Goal: Task Accomplishment & Management: Manage account settings

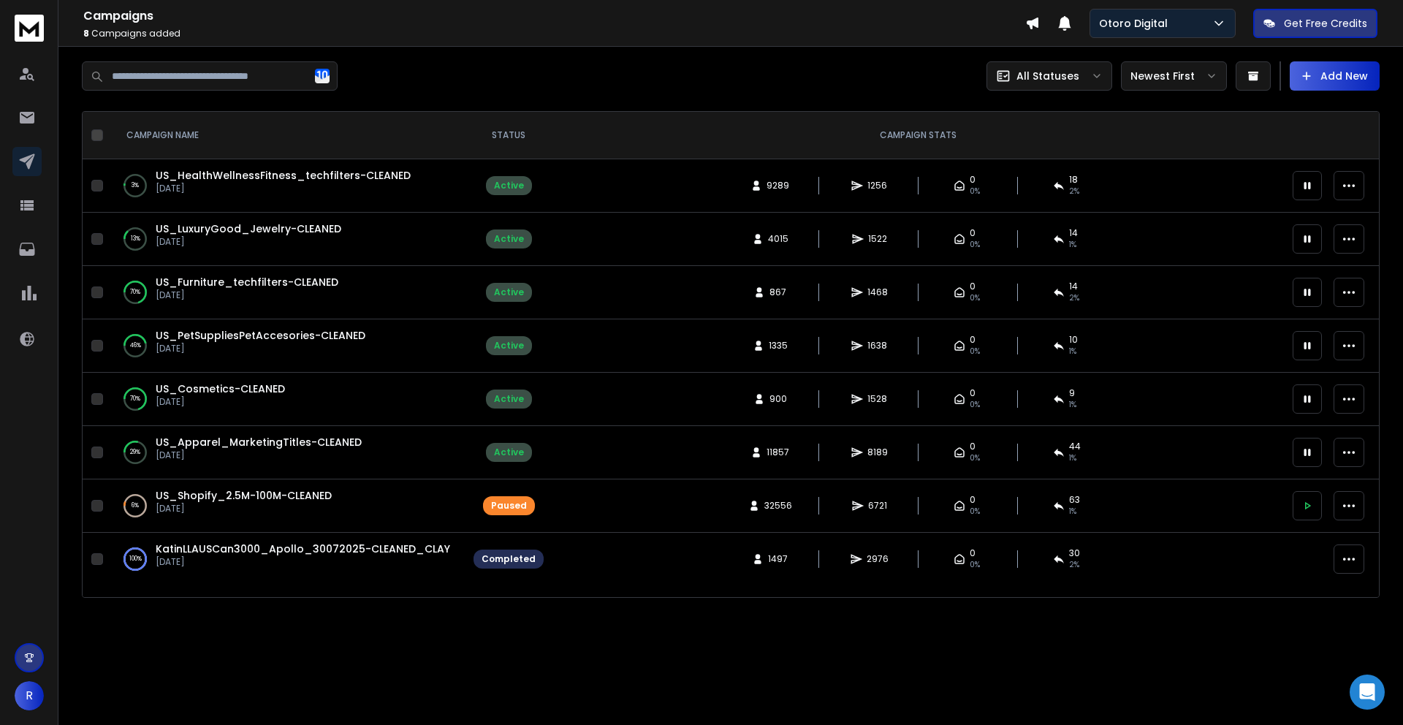
click at [1145, 28] on p "Otoro Digital" at bounding box center [1136, 23] width 75 height 15
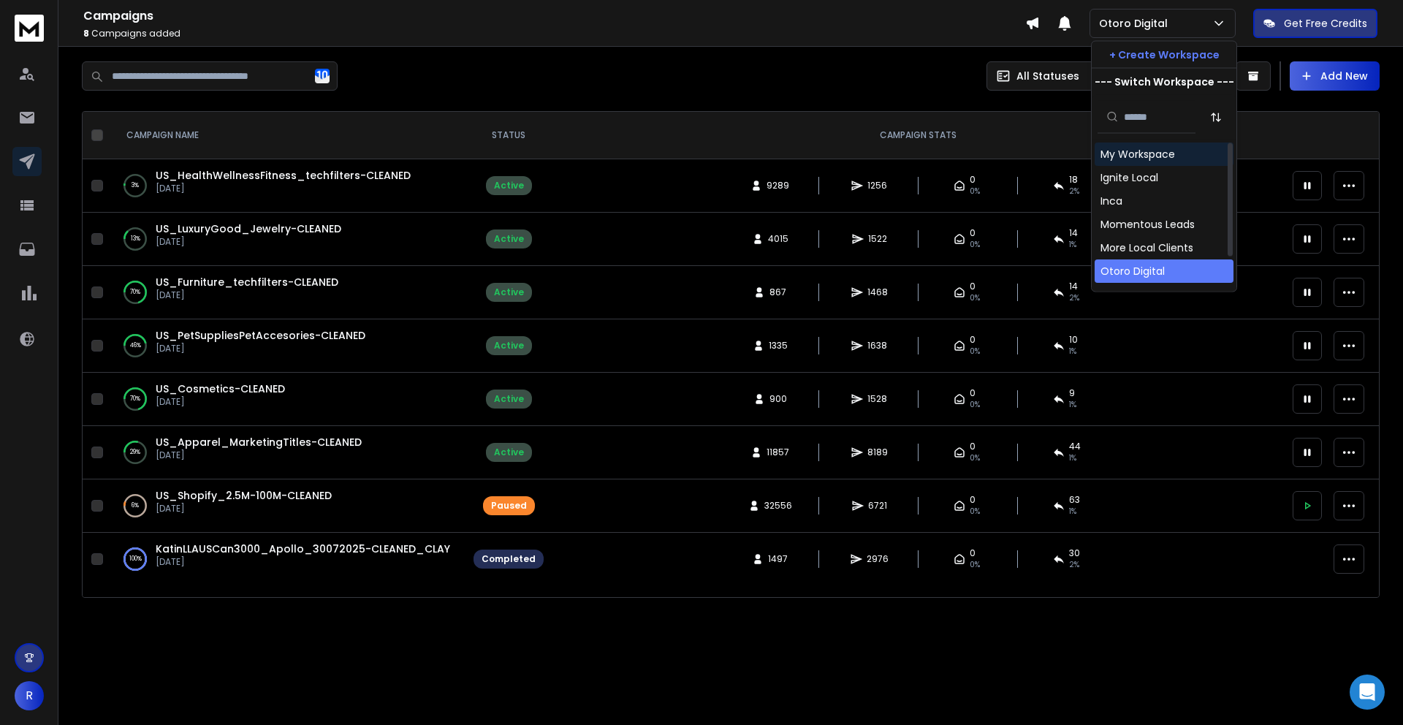
click at [1135, 142] on div "My Workspace" at bounding box center [1163, 153] width 139 height 23
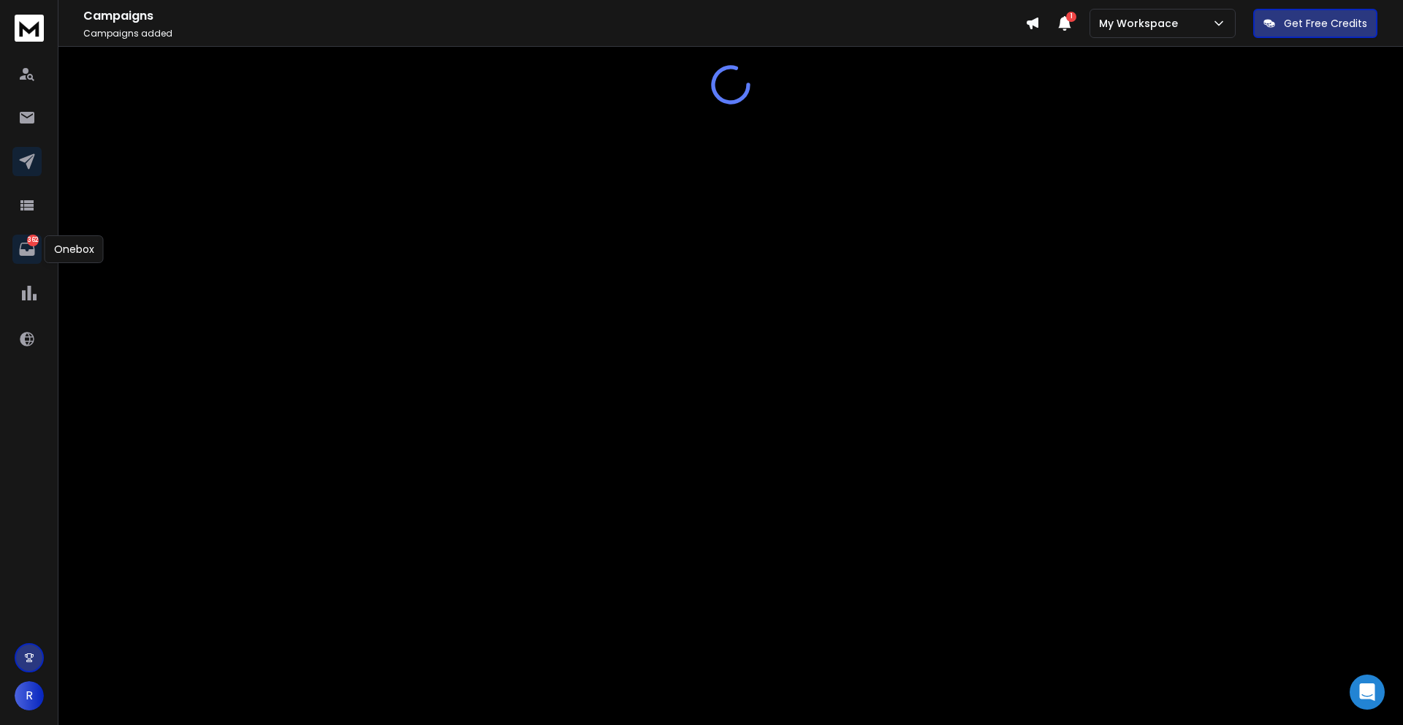
click at [19, 237] on link "362" at bounding box center [26, 249] width 29 height 29
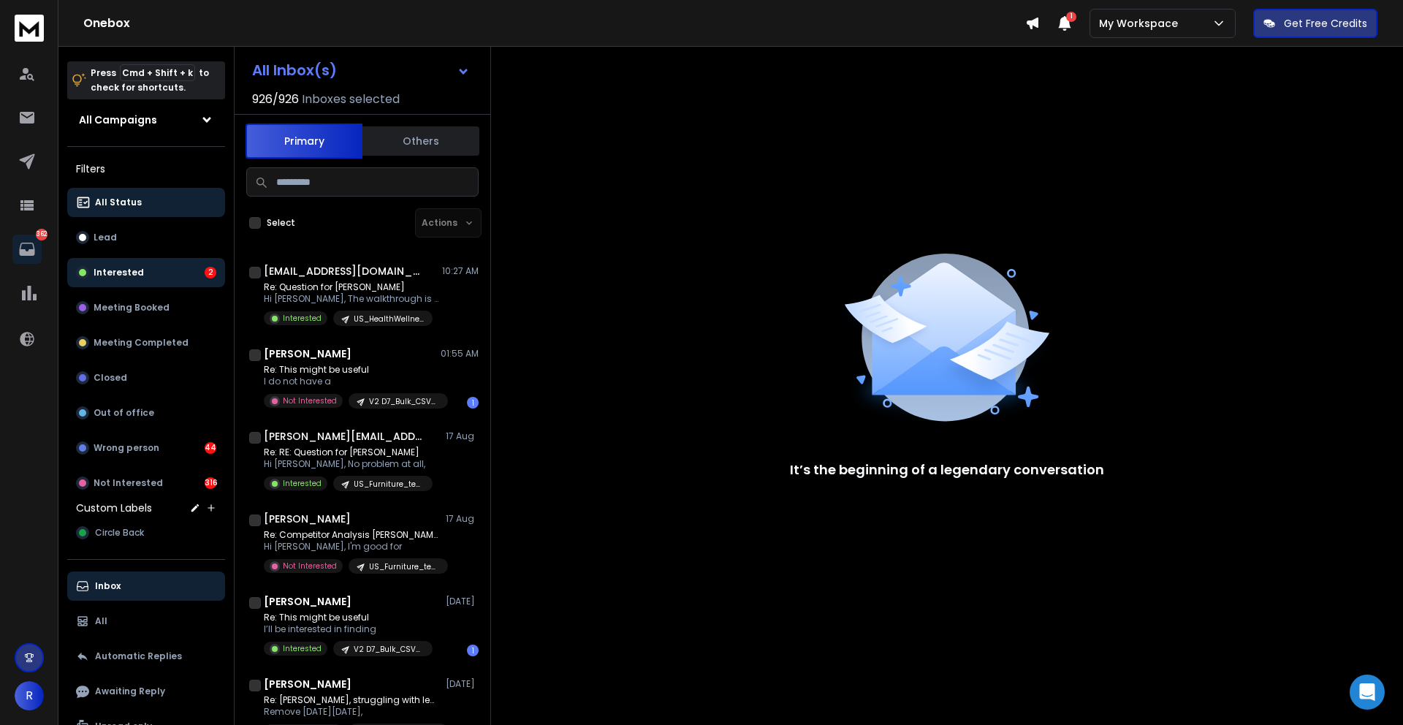
click at [188, 270] on button "Interested 2" at bounding box center [146, 272] width 158 height 29
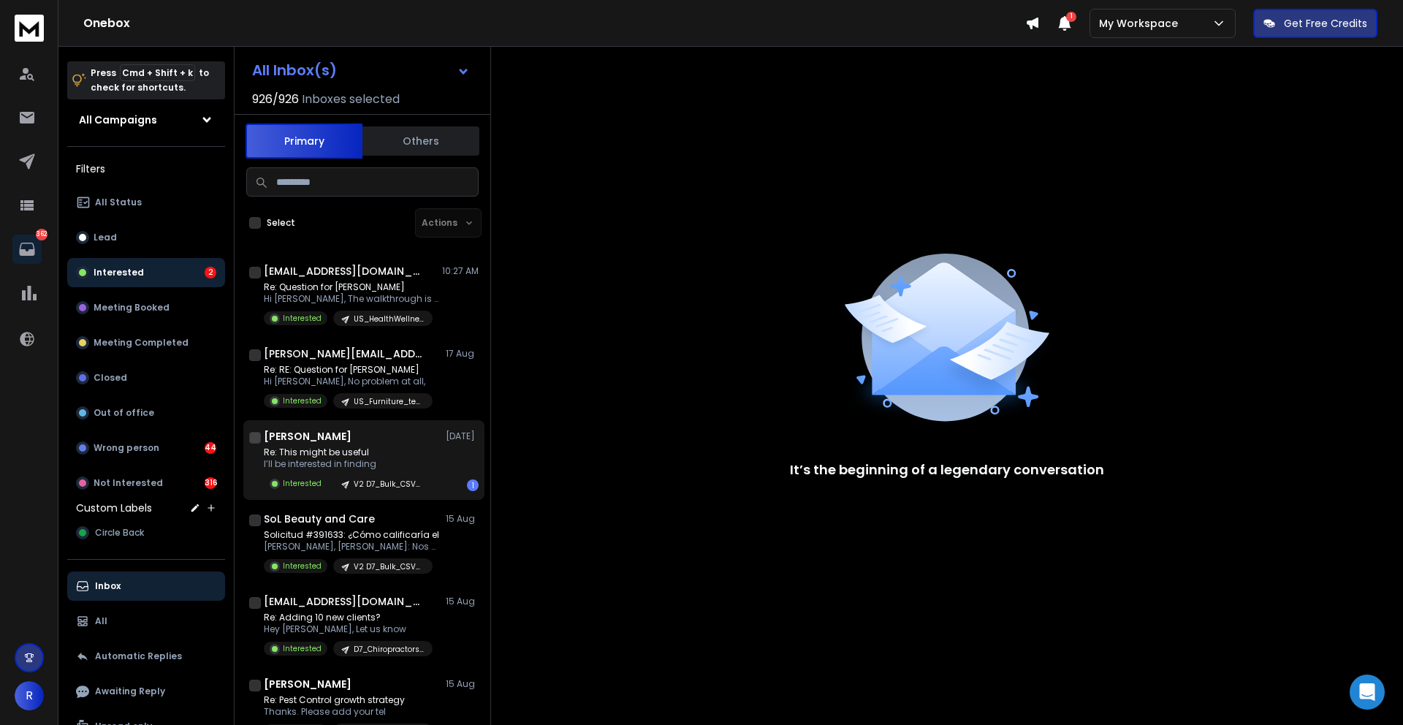
click at [434, 427] on div "[PERSON_NAME] [DATE] Re: This might be useful I’ll be interested in finding Int…" at bounding box center [363, 460] width 241 height 80
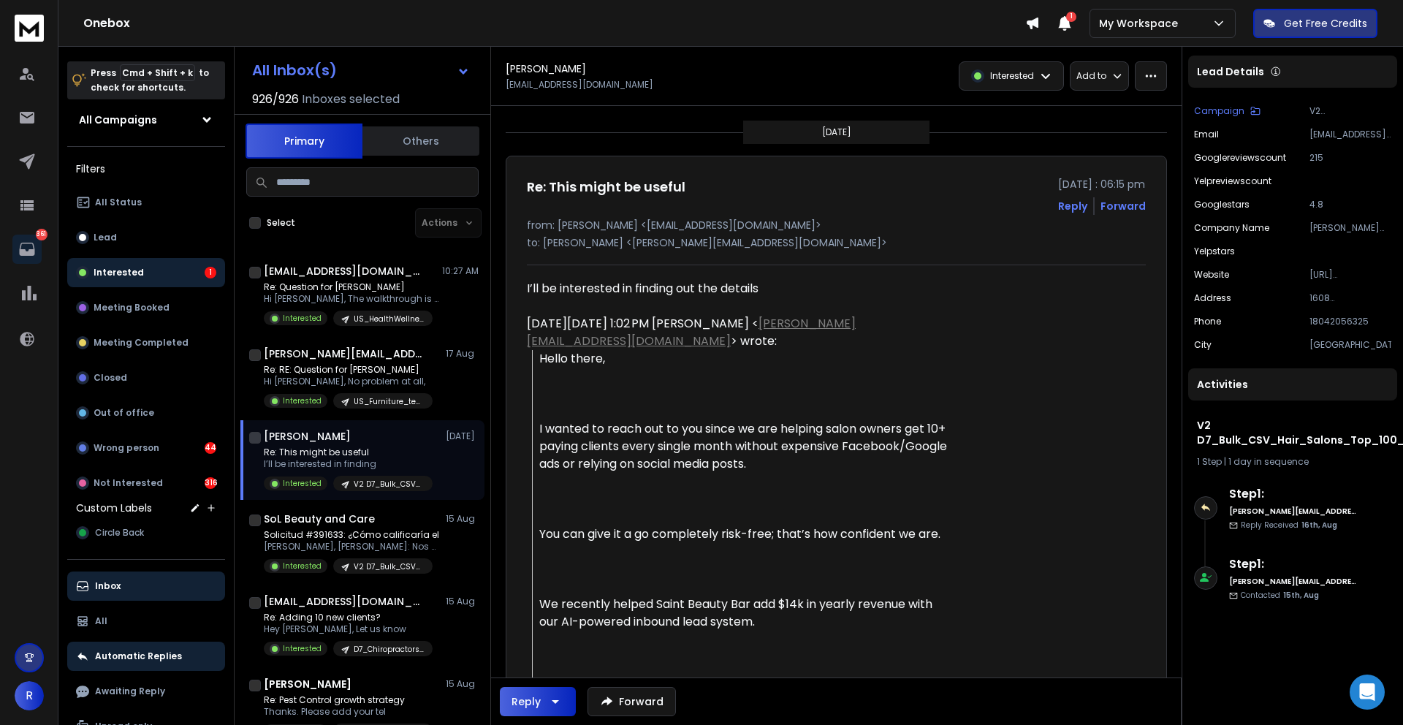
click at [159, 652] on p "Automatic Replies" at bounding box center [138, 656] width 87 height 12
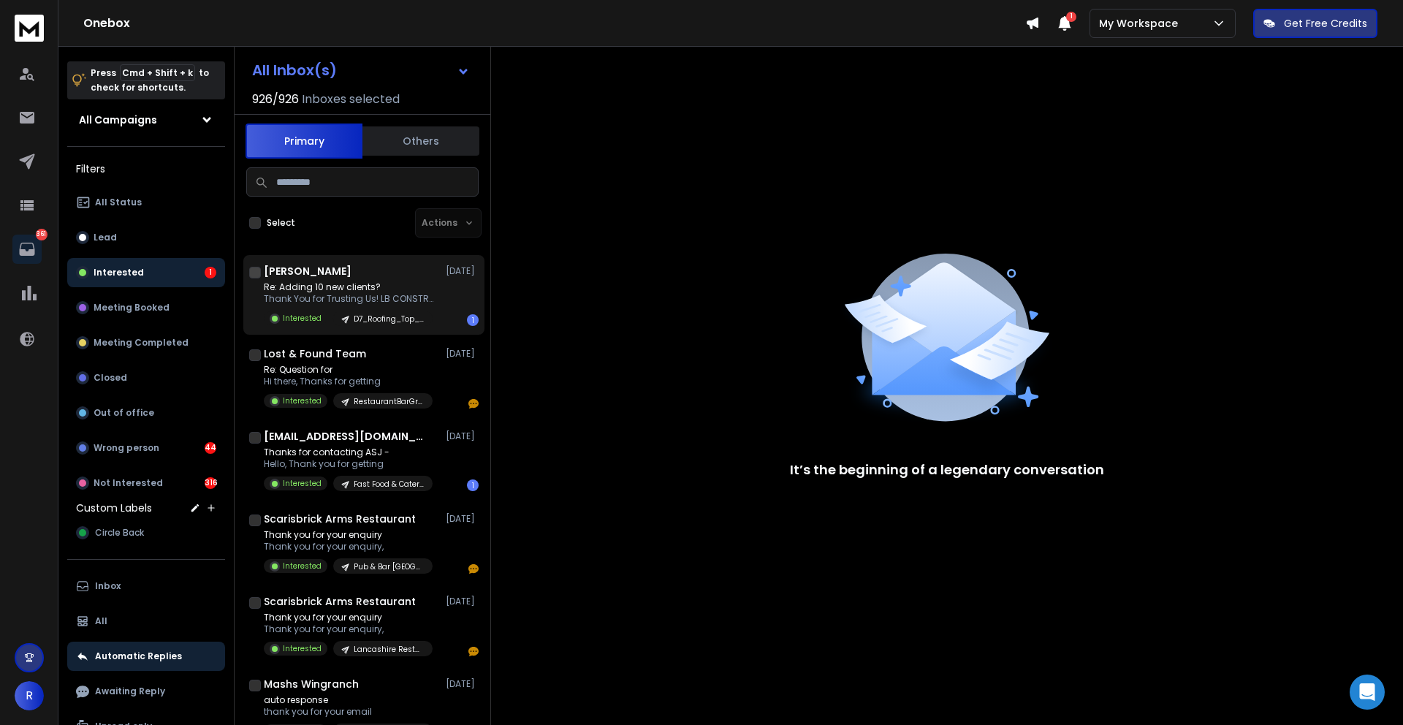
click at [377, 301] on p "Thank You for Trusting Us! LB CONSTRCTION" at bounding box center [351, 299] width 175 height 12
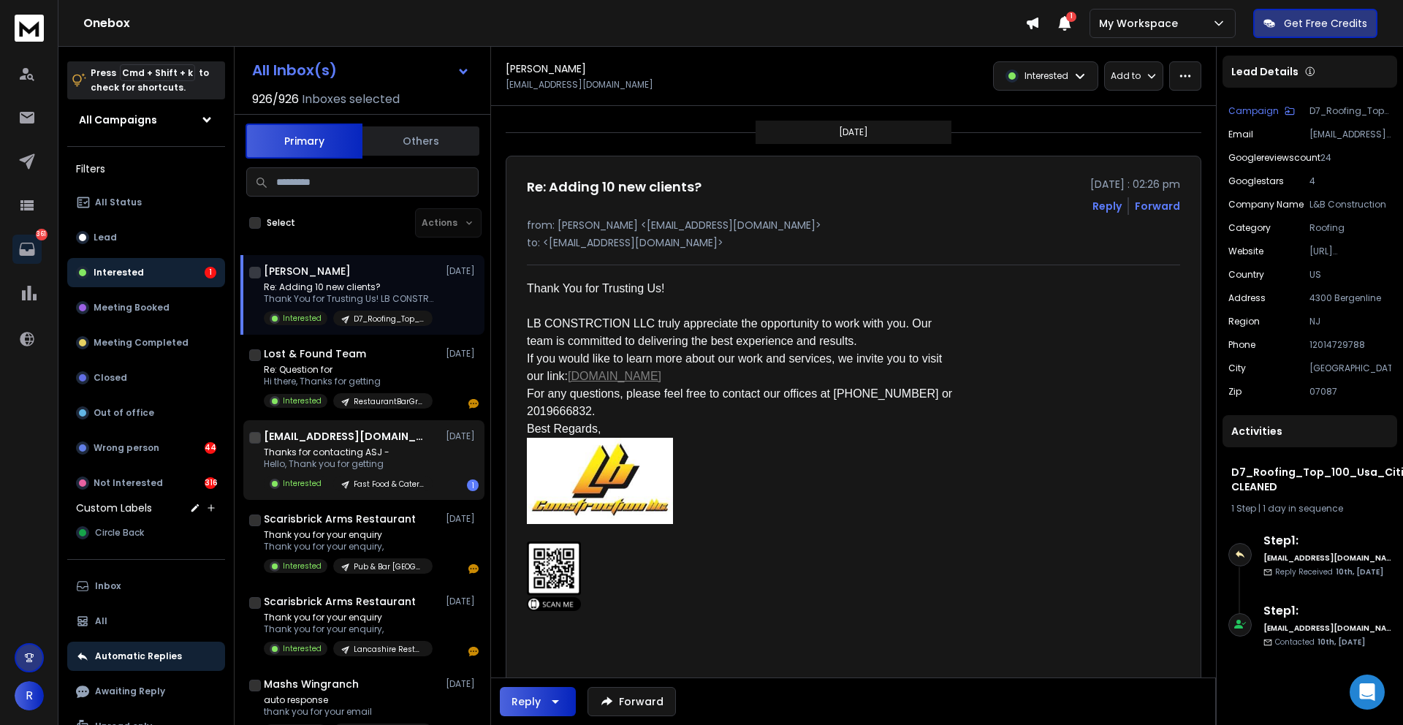
click at [370, 454] on p "Thanks for contacting ASJ -" at bounding box center [348, 452] width 169 height 12
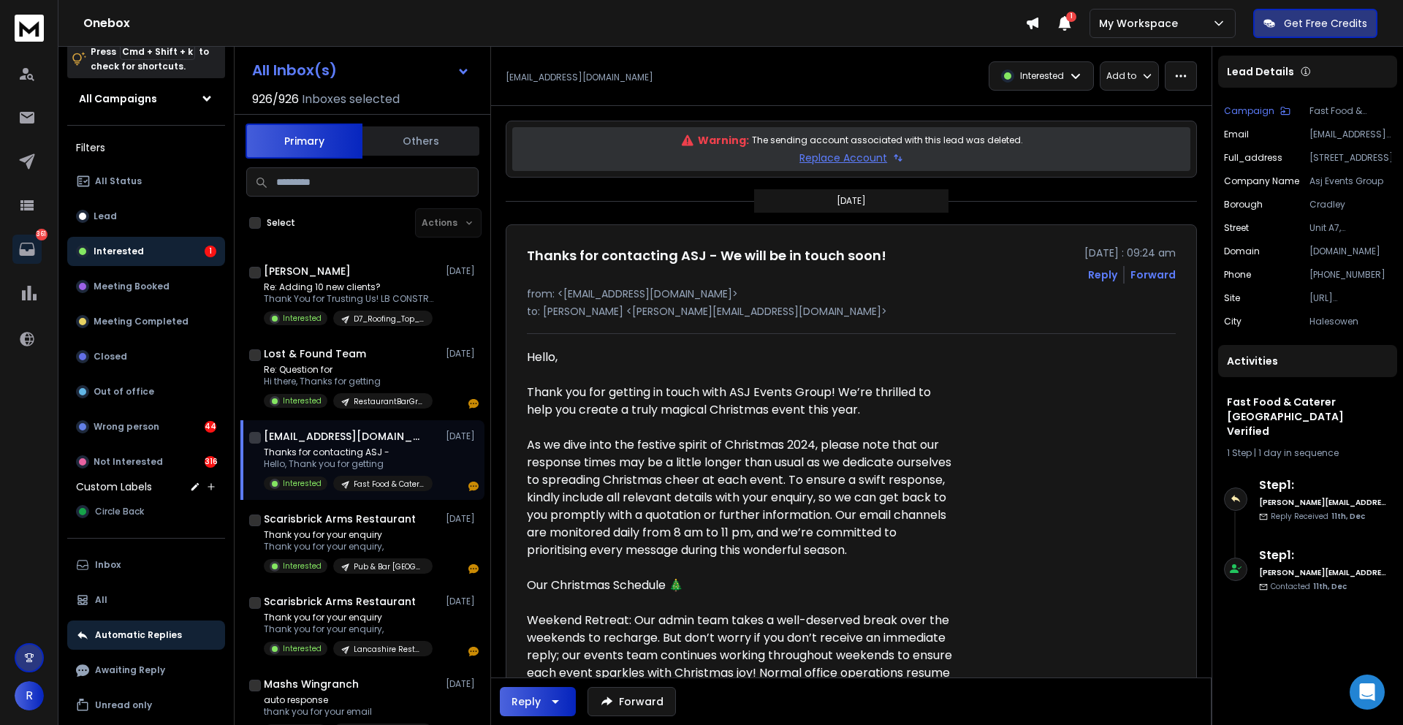
scroll to position [69, 0]
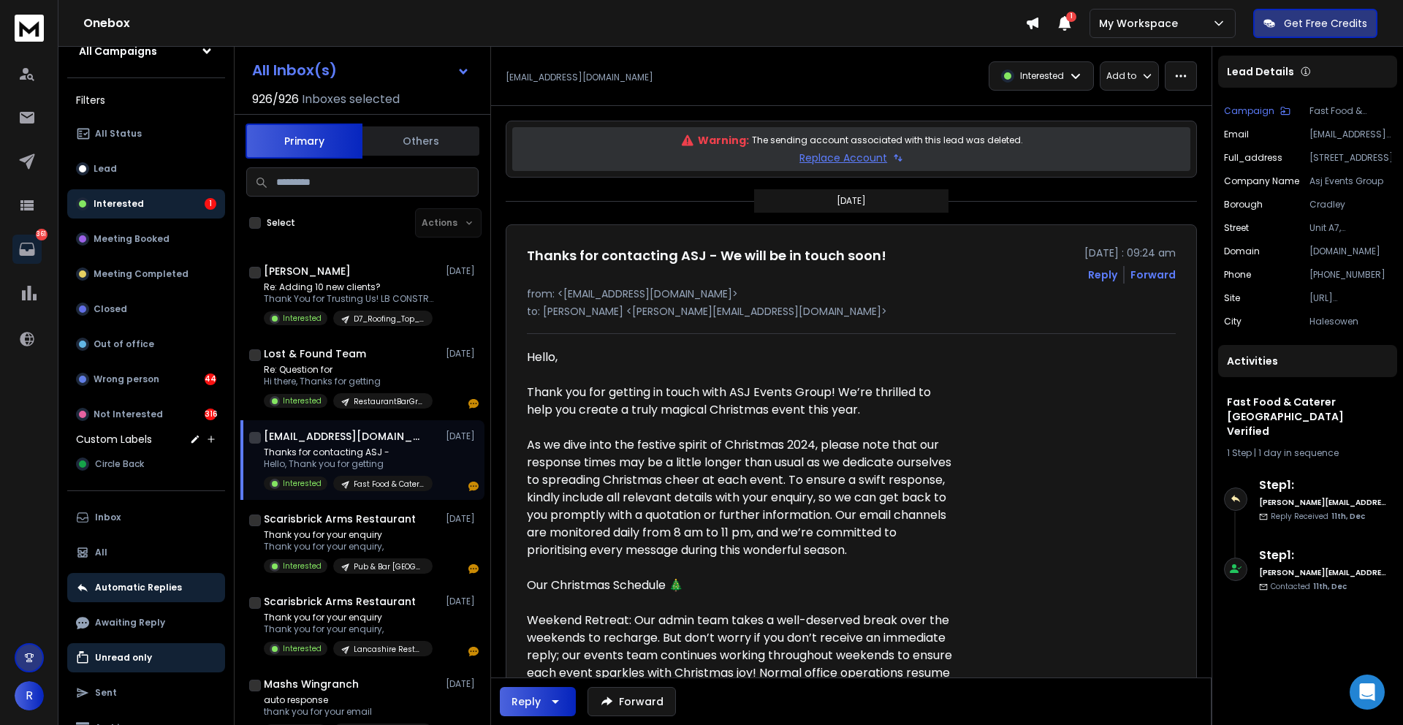
click at [164, 644] on button "Unread only" at bounding box center [146, 657] width 158 height 29
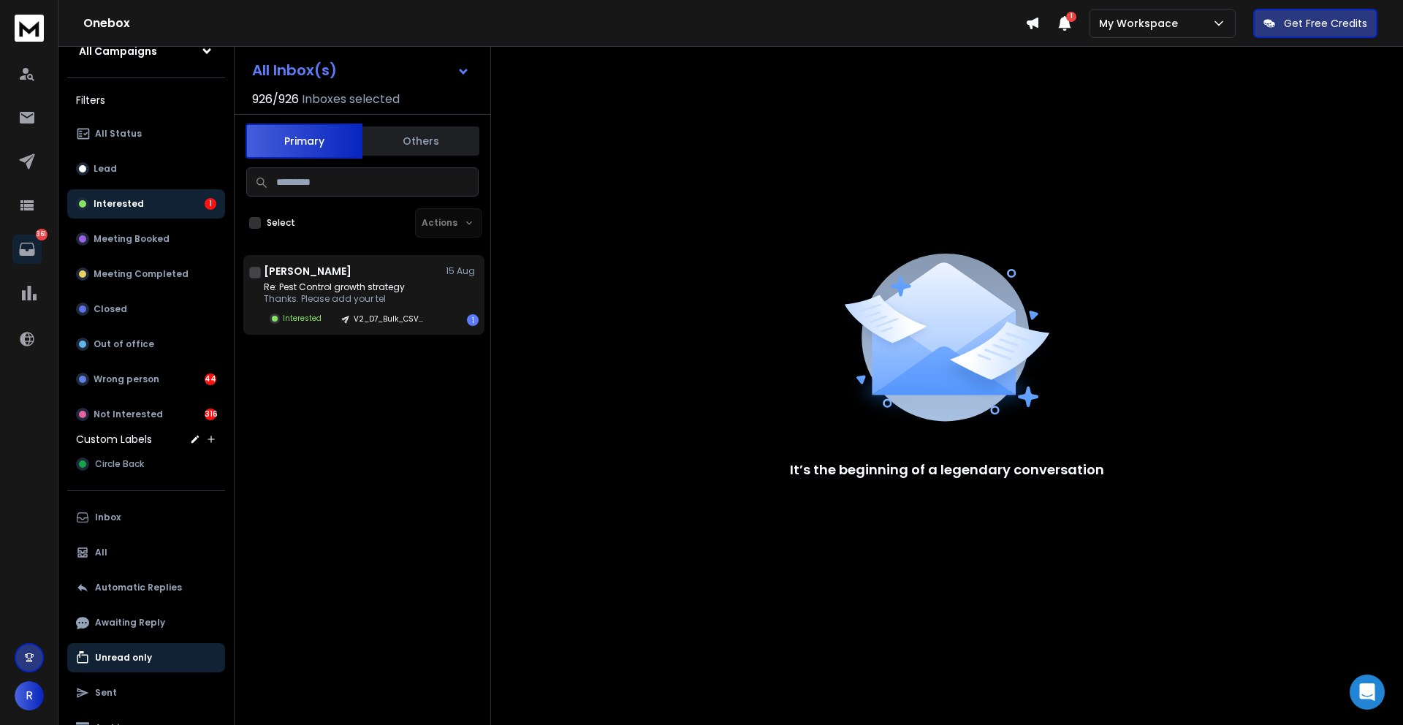
click at [345, 309] on div "Re: Pest Control growth strategy Thanks. Please add your tel Interested V2_D7_B…" at bounding box center [348, 303] width 169 height 45
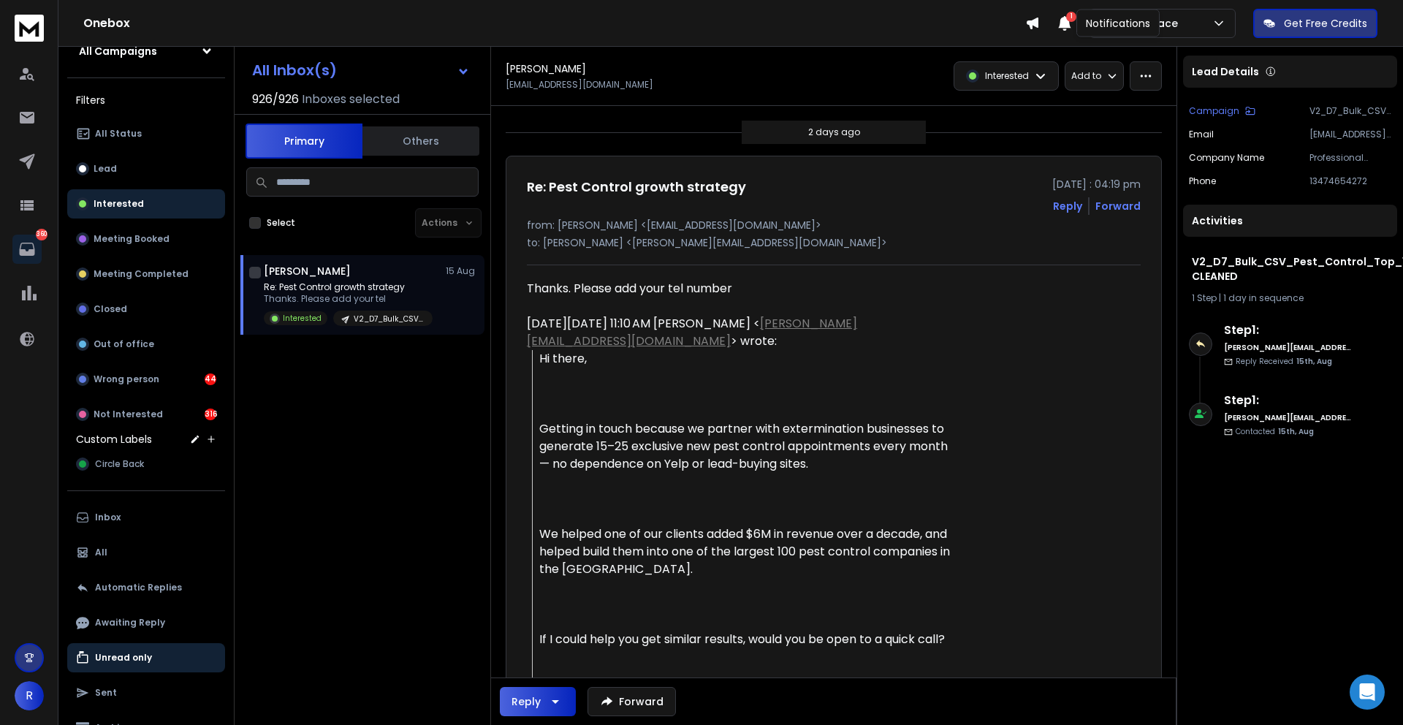
click at [1066, 18] on icon at bounding box center [1064, 22] width 13 height 15
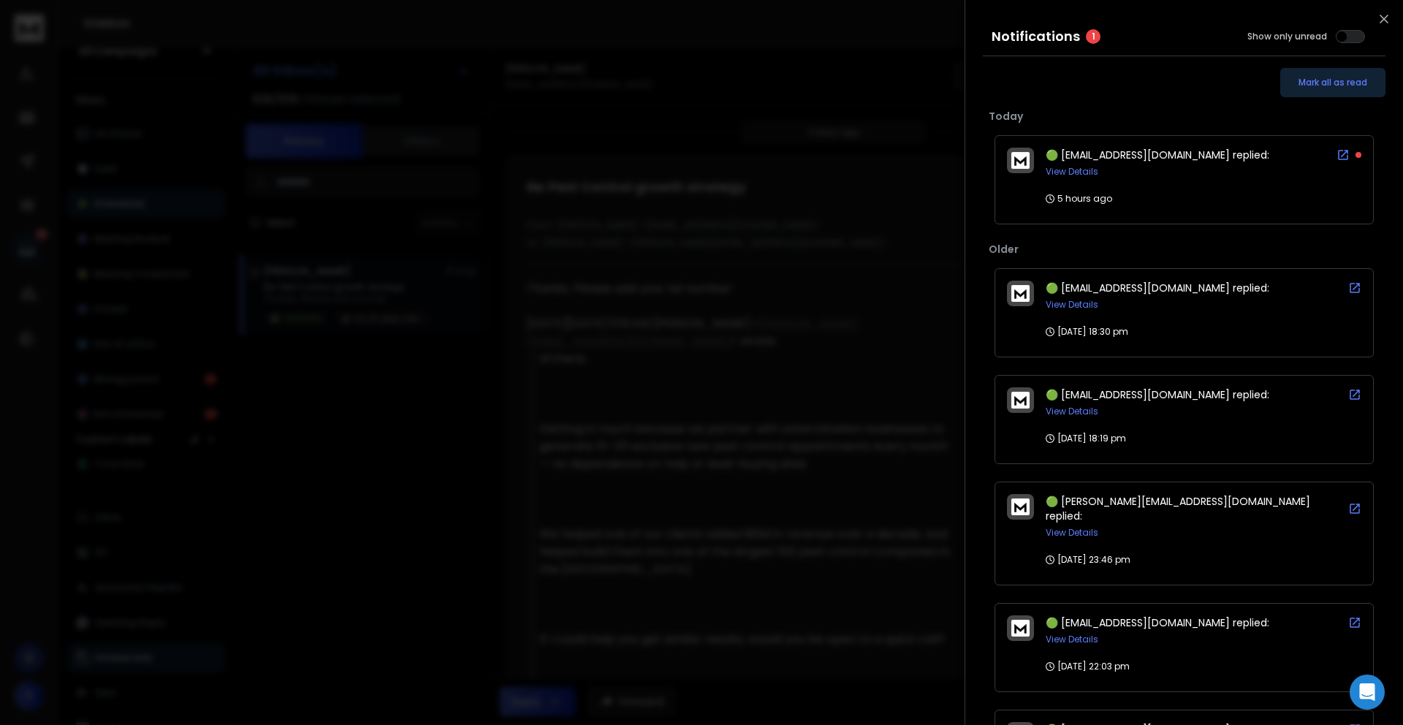
click at [1313, 83] on span "Mark all as read" at bounding box center [1332, 83] width 69 height 12
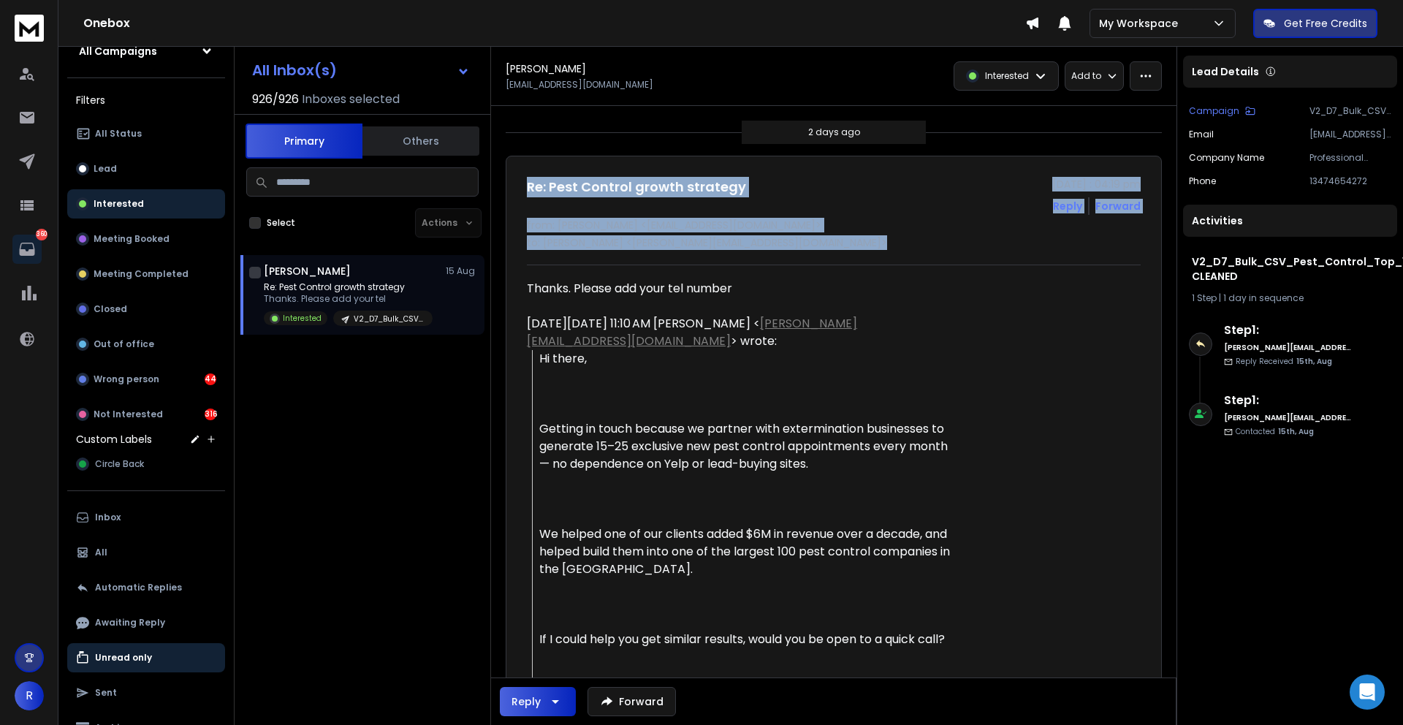
drag, startPoint x: 797, startPoint y: 271, endPoint x: 582, endPoint y: 170, distance: 237.9
click at [584, 173] on div "Re: Pest Control growth strategy [DATE] : 04:19 pm Reply Forward from: [PERSON_…" at bounding box center [834, 515] width 656 height 718
